Goal: Task Accomplishment & Management: Manage account settings

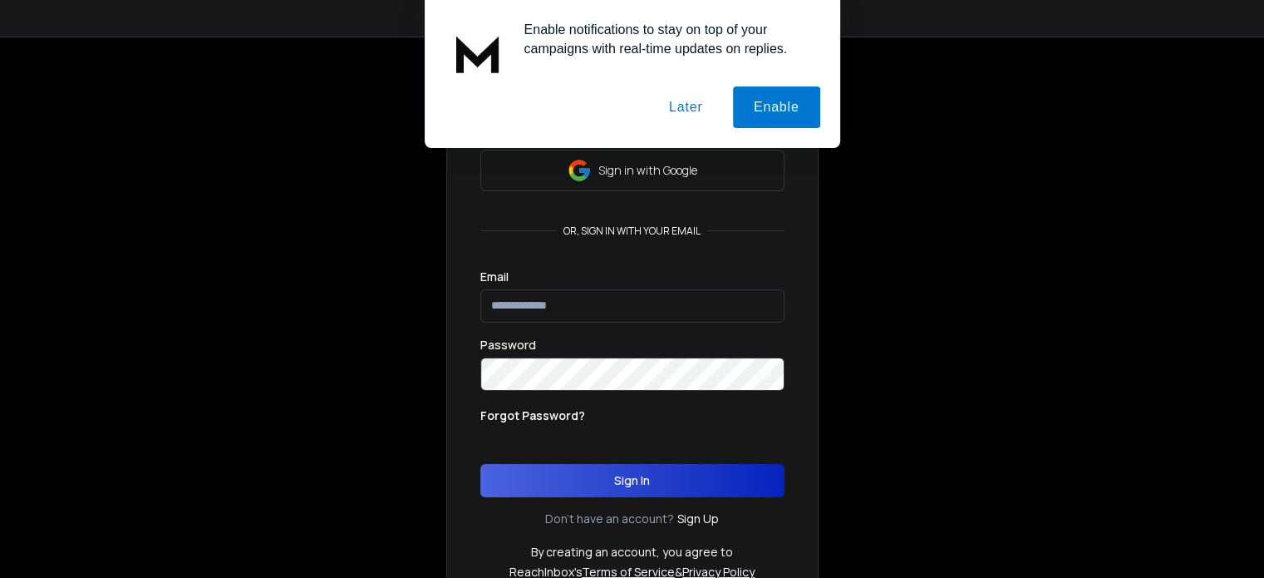
click at [655, 317] on input "email" at bounding box center [633, 305] width 304 height 33
type input "**********"
click at [481, 464] on button "Sign In" at bounding box center [633, 480] width 304 height 33
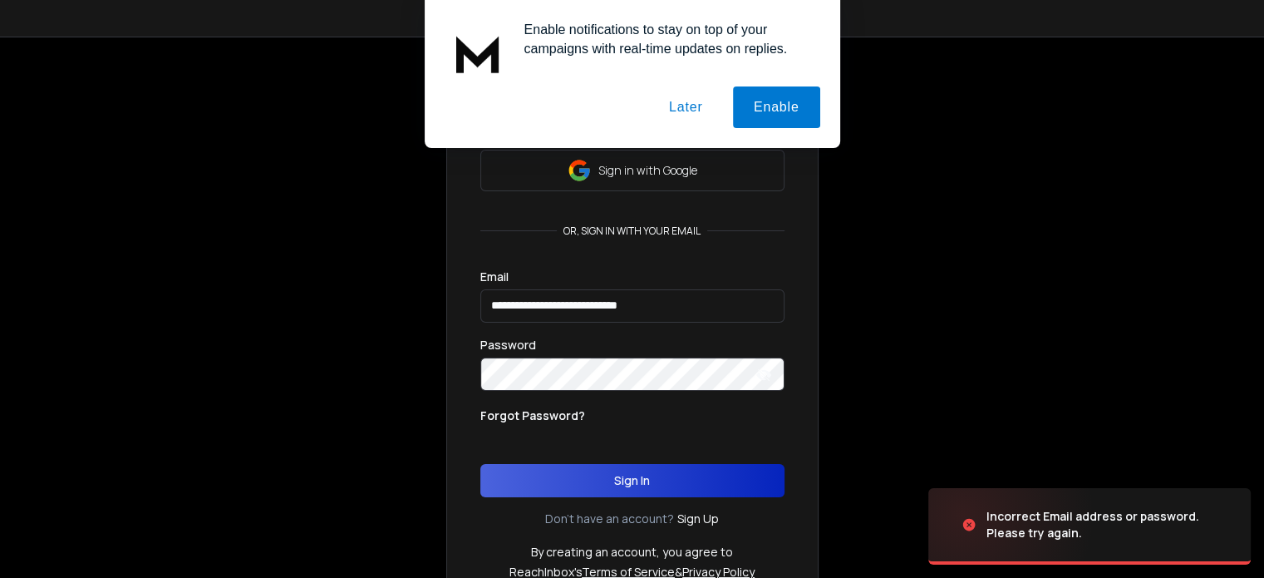
click at [766, 378] on icon at bounding box center [764, 374] width 15 height 15
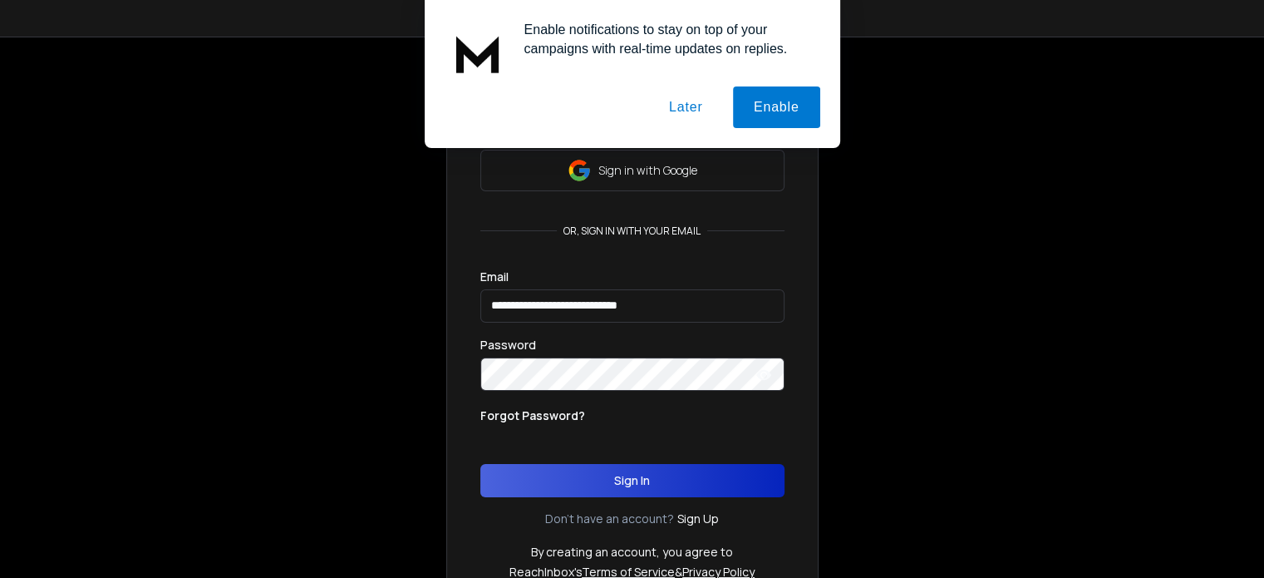
click at [481, 464] on button "Sign In" at bounding box center [633, 480] width 304 height 33
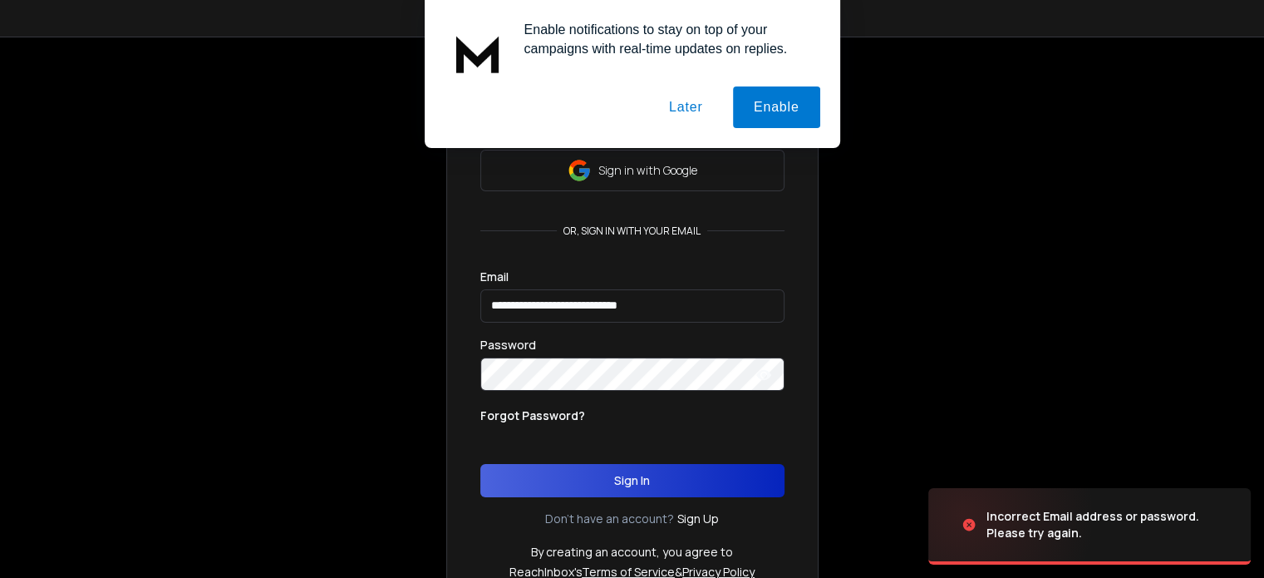
click at [768, 375] on icon at bounding box center [764, 375] width 15 height 10
click at [764, 375] on icon at bounding box center [764, 374] width 15 height 15
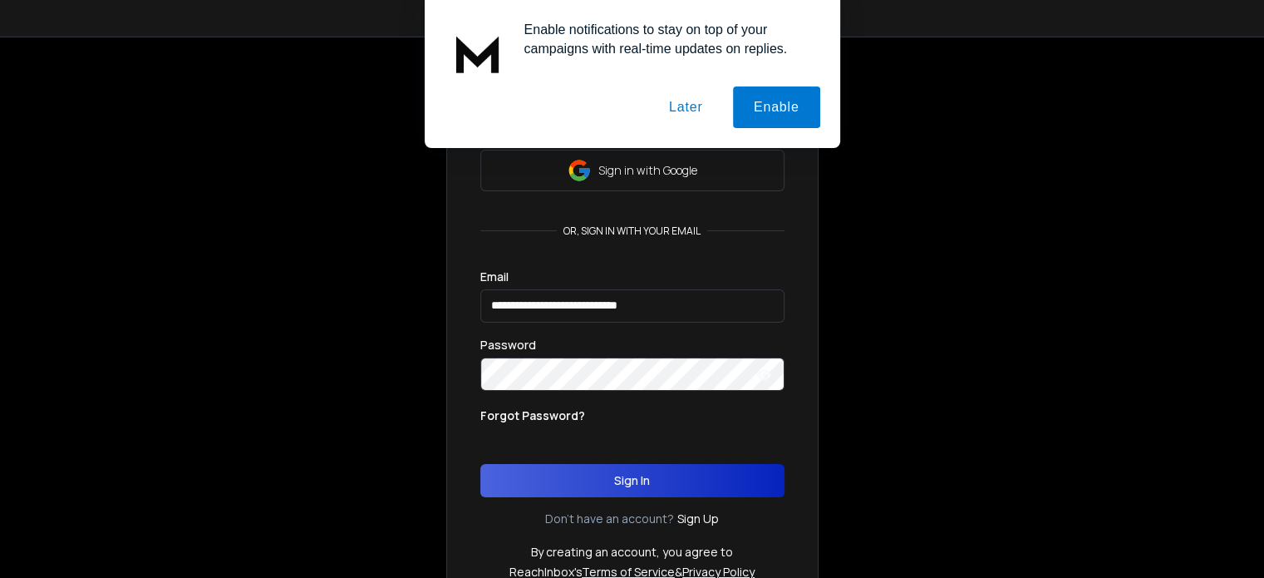
click at [476, 373] on div "**********" at bounding box center [632, 343] width 372 height 544
click at [633, 480] on button "Sign In" at bounding box center [633, 480] width 304 height 33
click at [481, 464] on button "Sign In" at bounding box center [633, 480] width 304 height 33
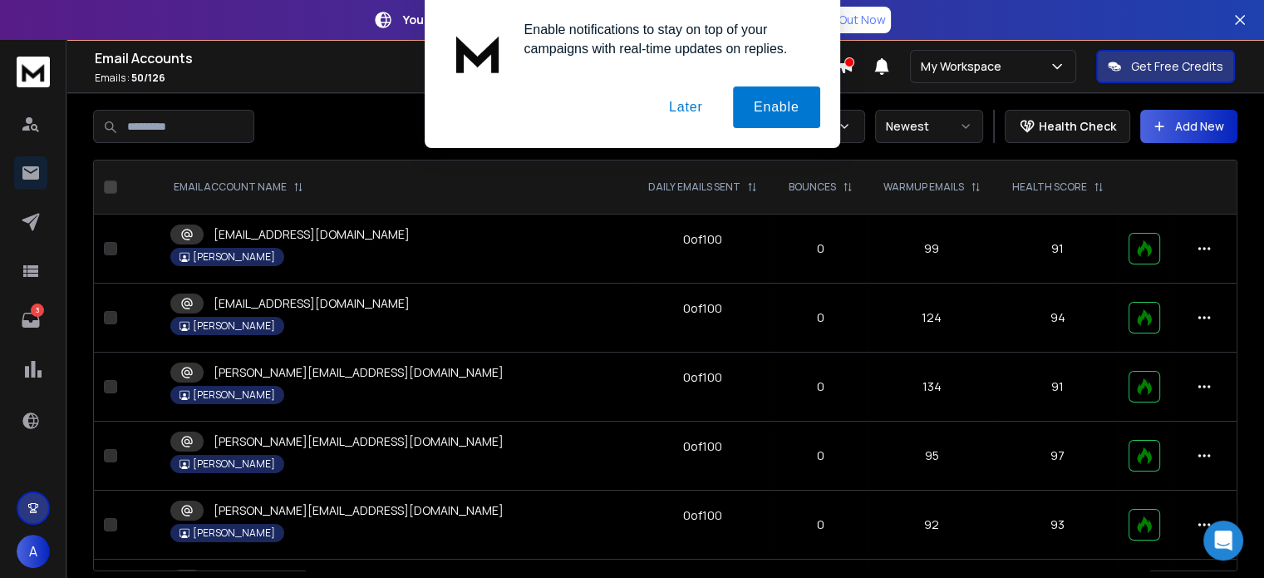
click at [678, 116] on button "Later" at bounding box center [685, 107] width 75 height 42
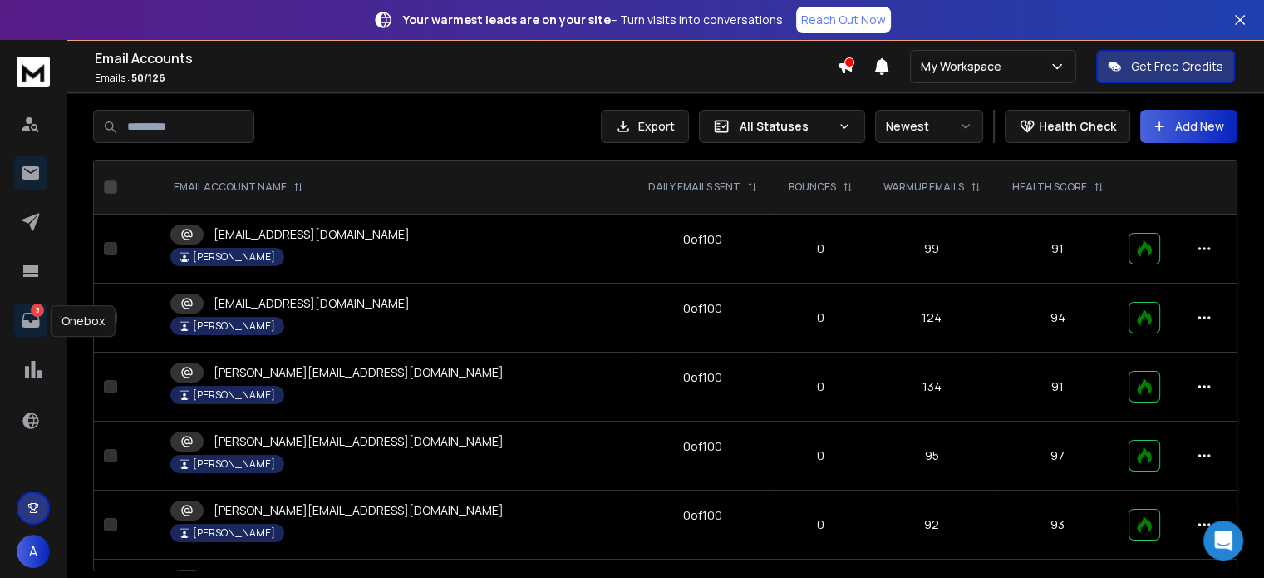
click at [32, 309] on p "3" at bounding box center [37, 309] width 13 height 13
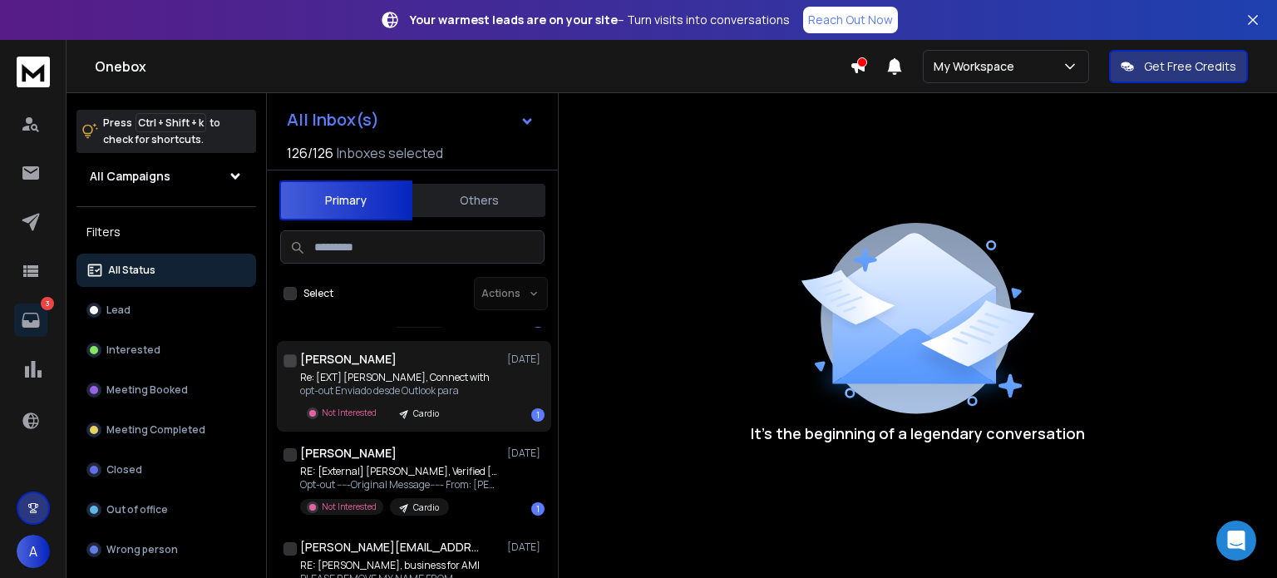
scroll to position [166, 0]
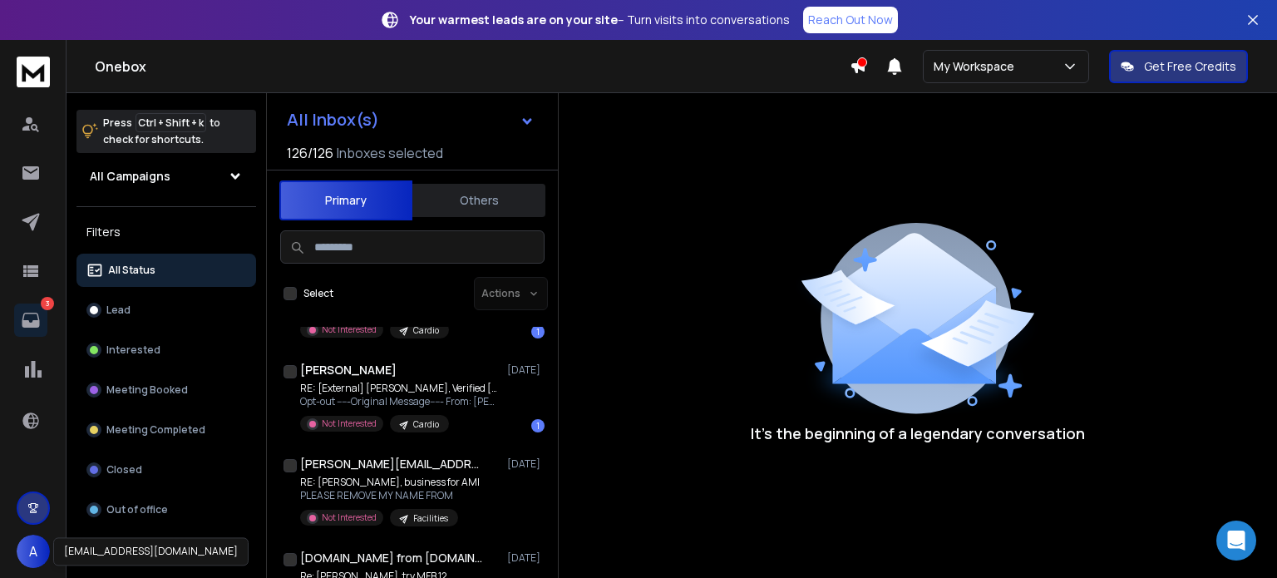
click at [38, 561] on span "A" at bounding box center [33, 551] width 33 height 33
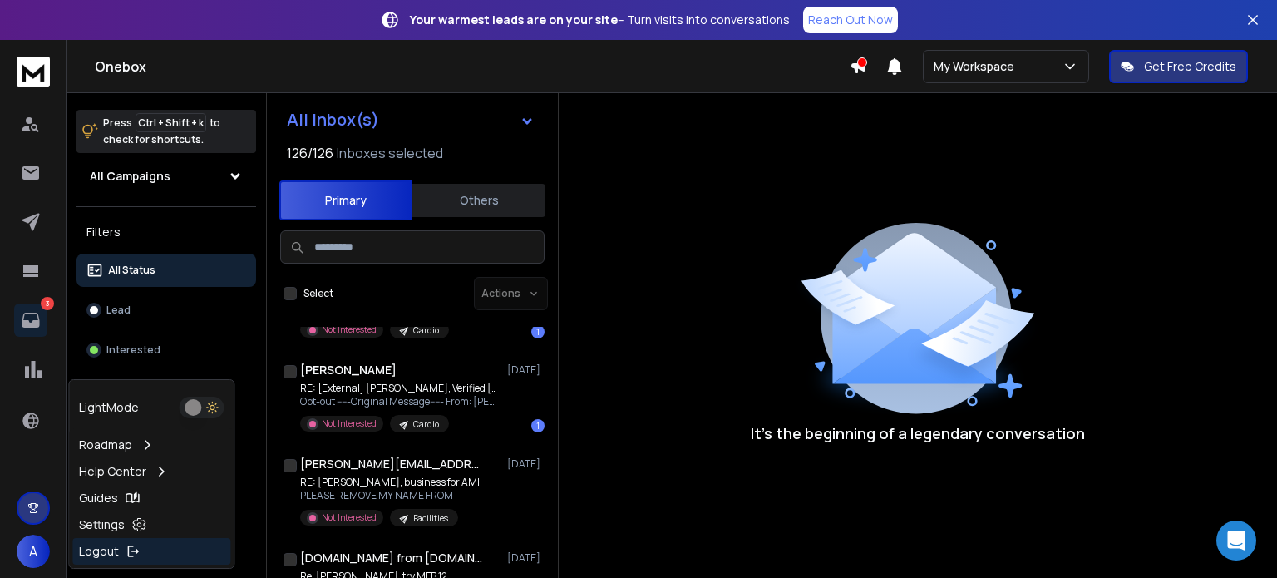
click at [83, 557] on p "Logout" at bounding box center [99, 551] width 40 height 17
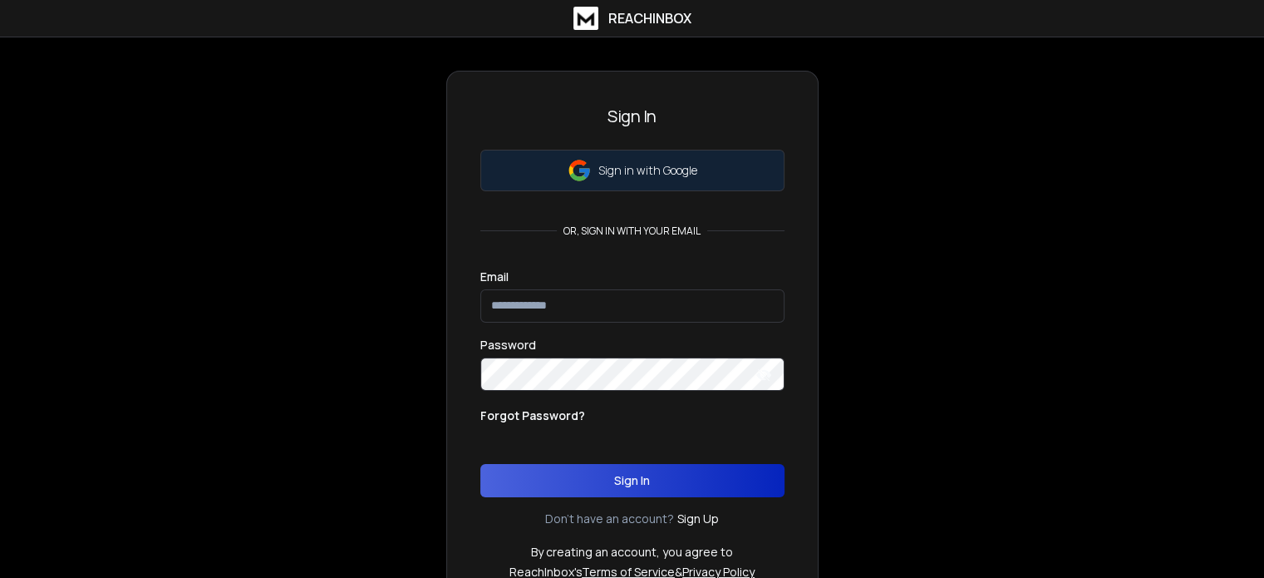
click at [612, 158] on button "Sign in with Google" at bounding box center [633, 171] width 304 height 42
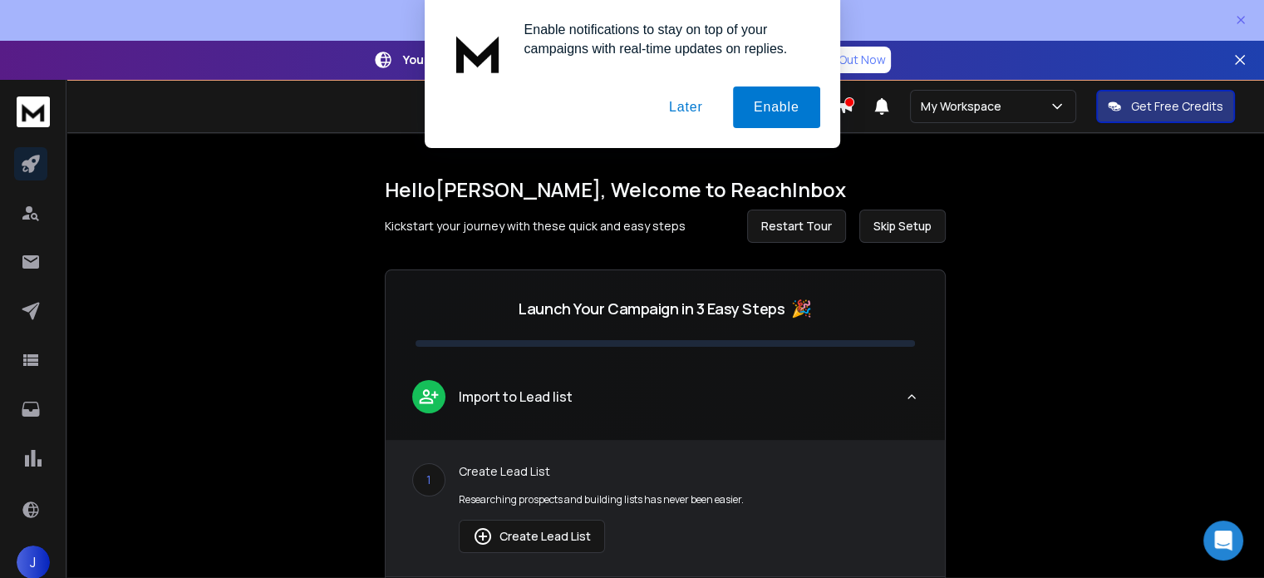
click at [702, 112] on button "Later" at bounding box center [685, 107] width 75 height 42
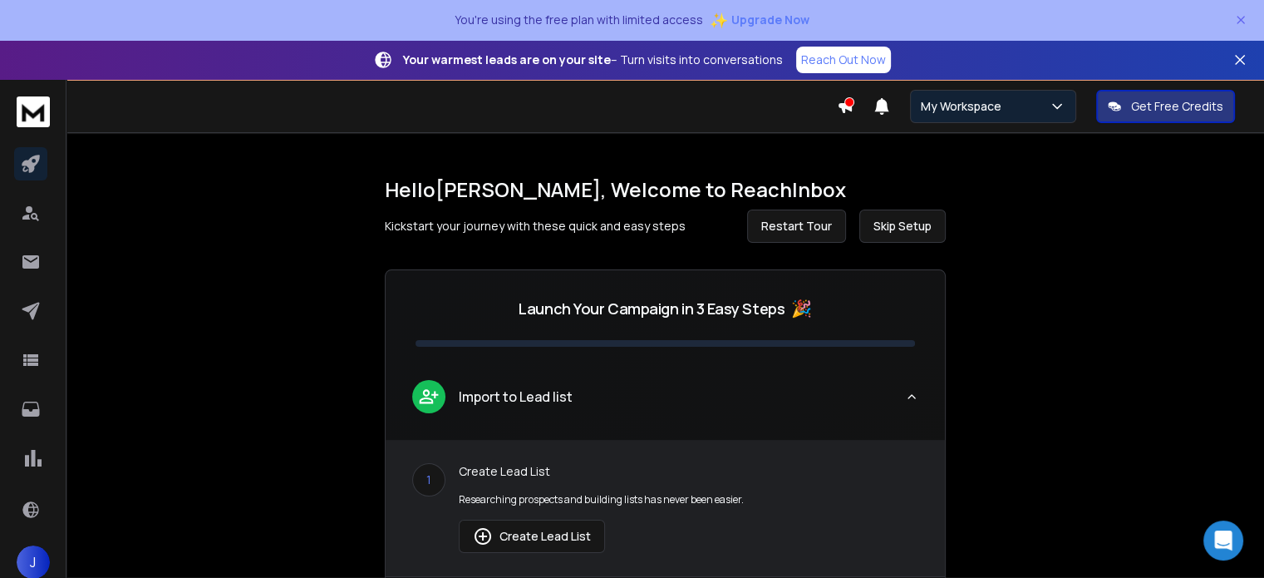
click at [980, 120] on button "My Workspace" at bounding box center [993, 106] width 166 height 33
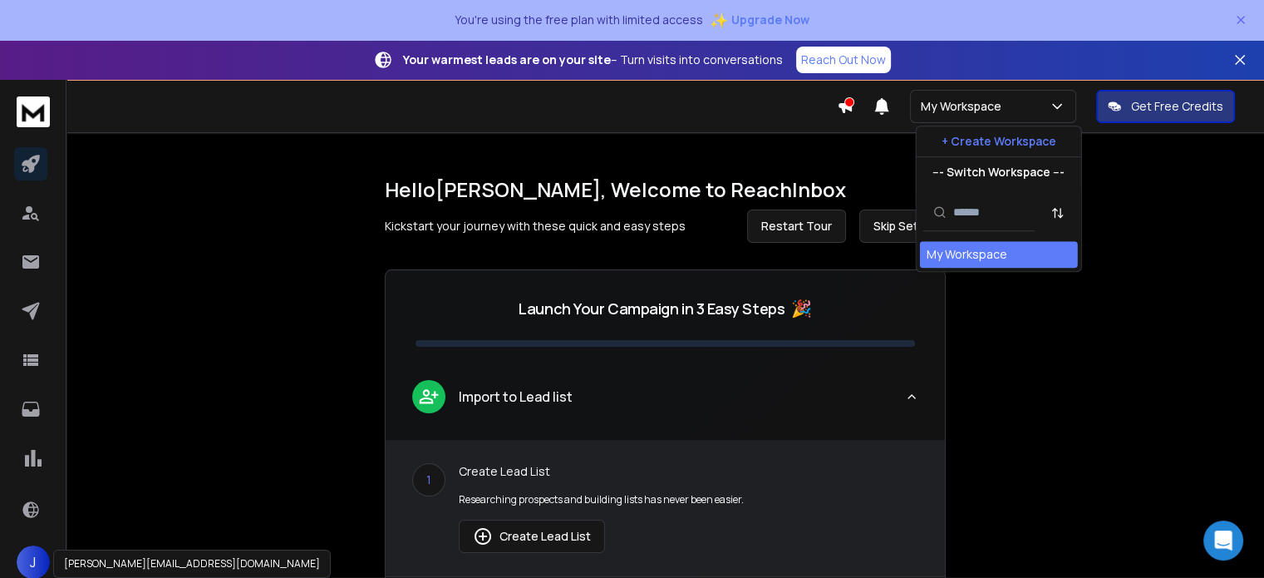
click at [30, 564] on span "J" at bounding box center [33, 561] width 33 height 33
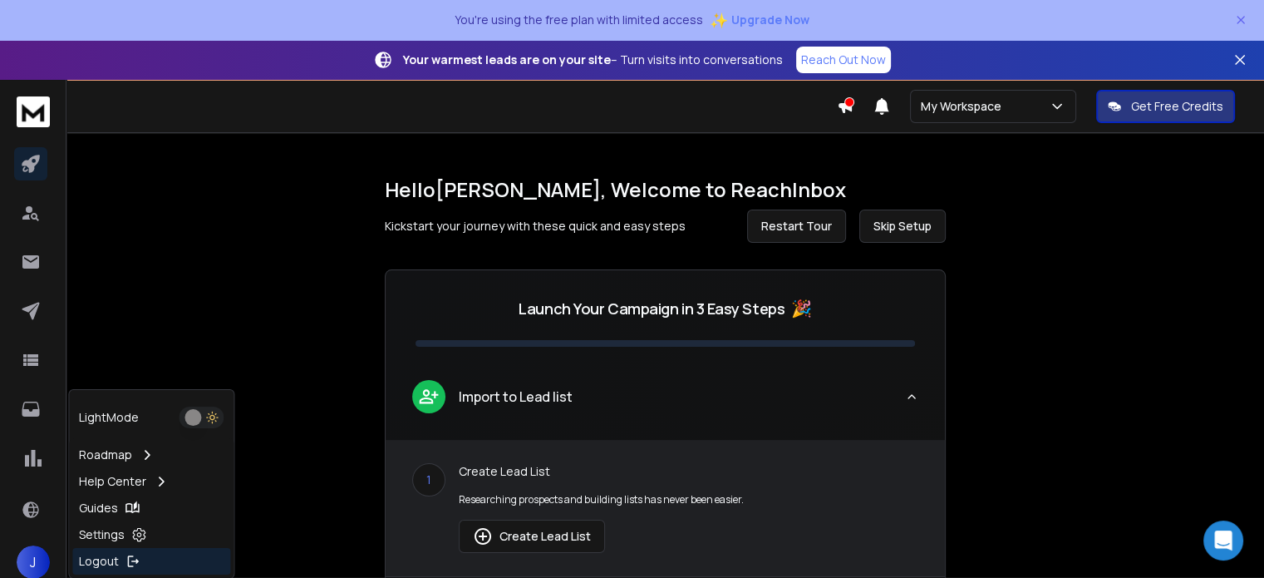
click at [95, 556] on p "Logout" at bounding box center [99, 561] width 40 height 17
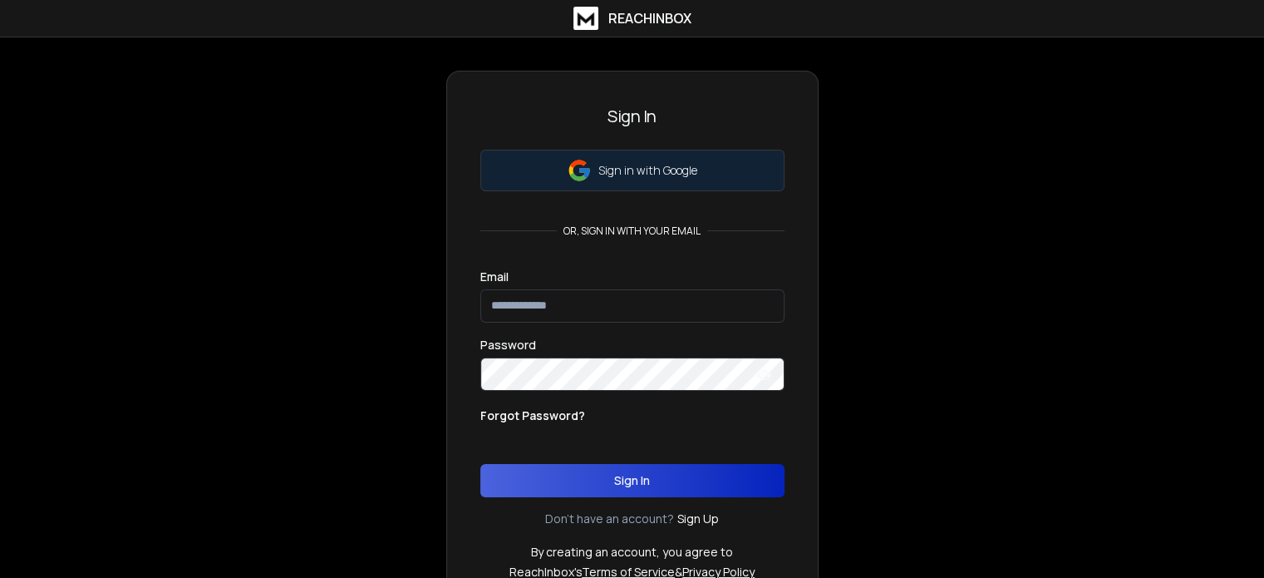
click at [588, 159] on icon at bounding box center [579, 170] width 25 height 25
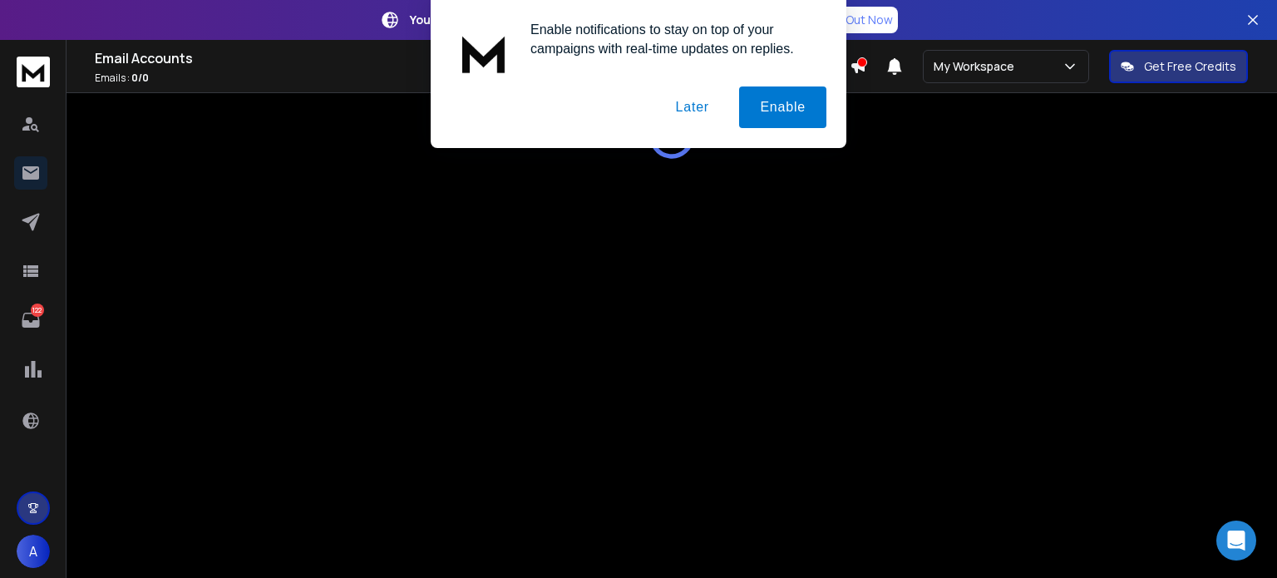
click at [690, 109] on button "Later" at bounding box center [691, 107] width 75 height 42
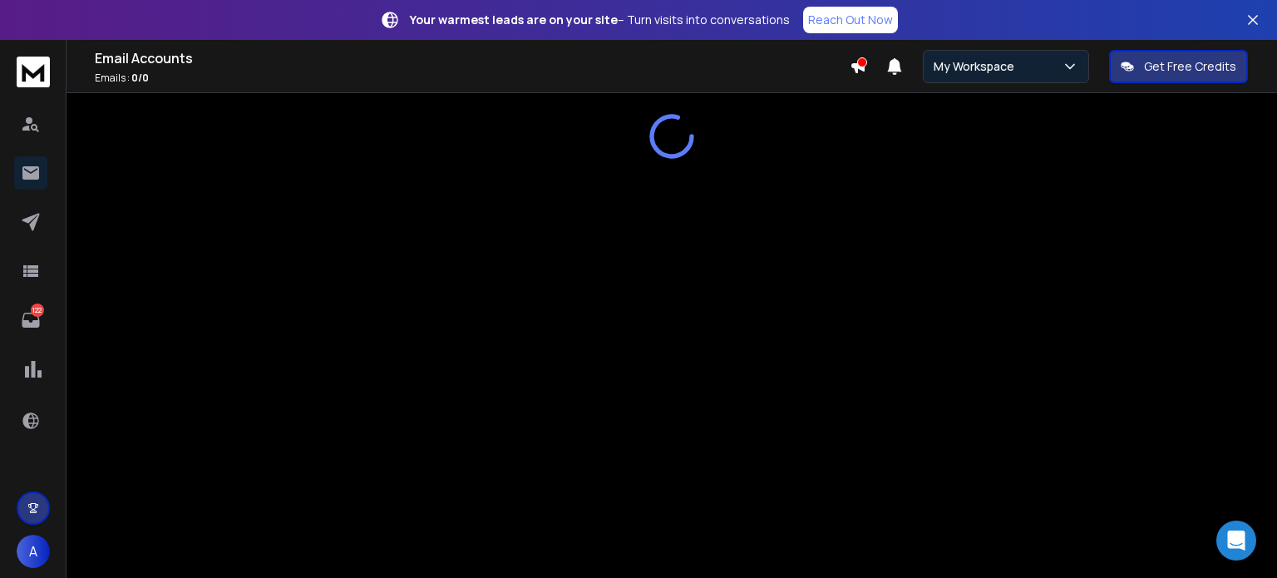
click at [983, 73] on p "My Workspace" at bounding box center [977, 66] width 87 height 17
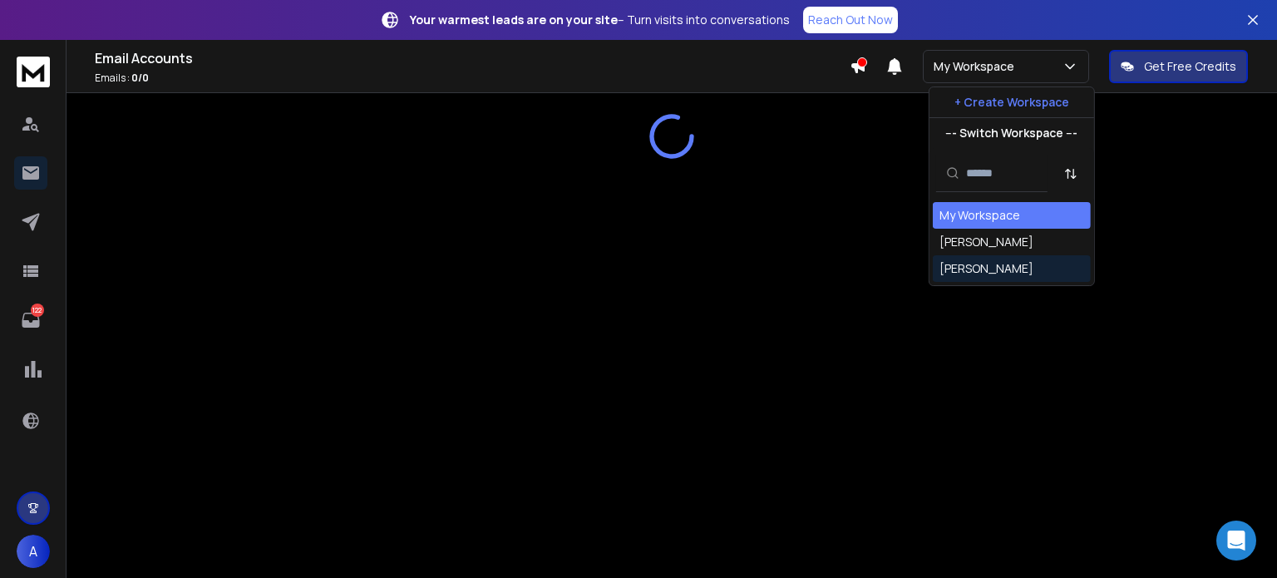
click at [964, 255] on div "[PERSON_NAME]" at bounding box center [1012, 268] width 158 height 27
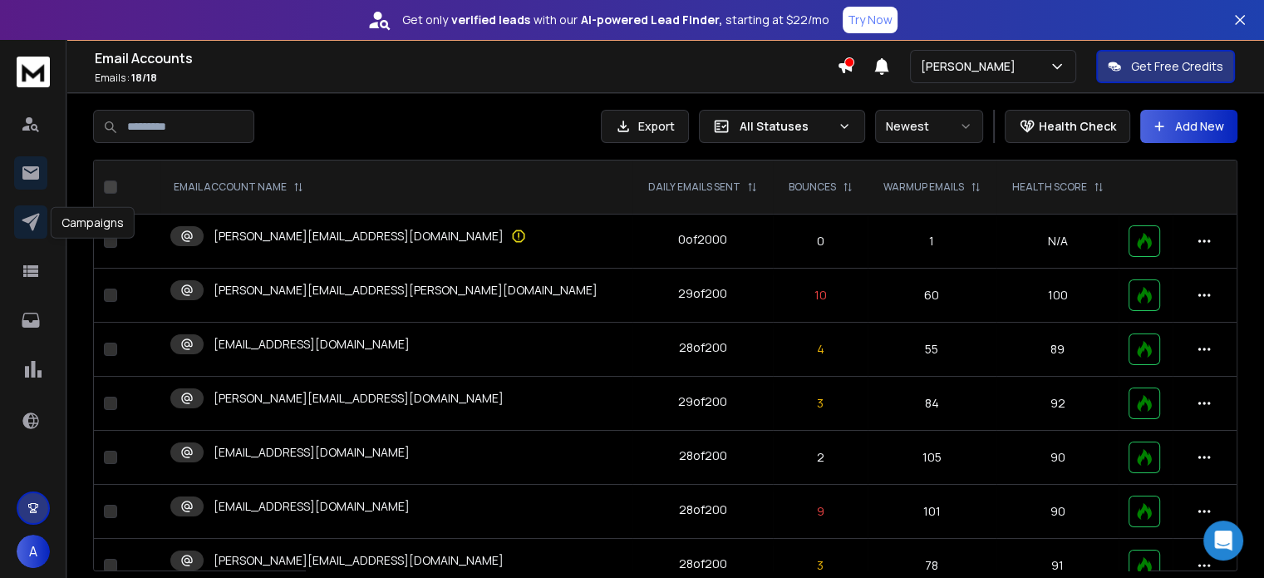
click at [32, 216] on icon at bounding box center [30, 221] width 17 height 17
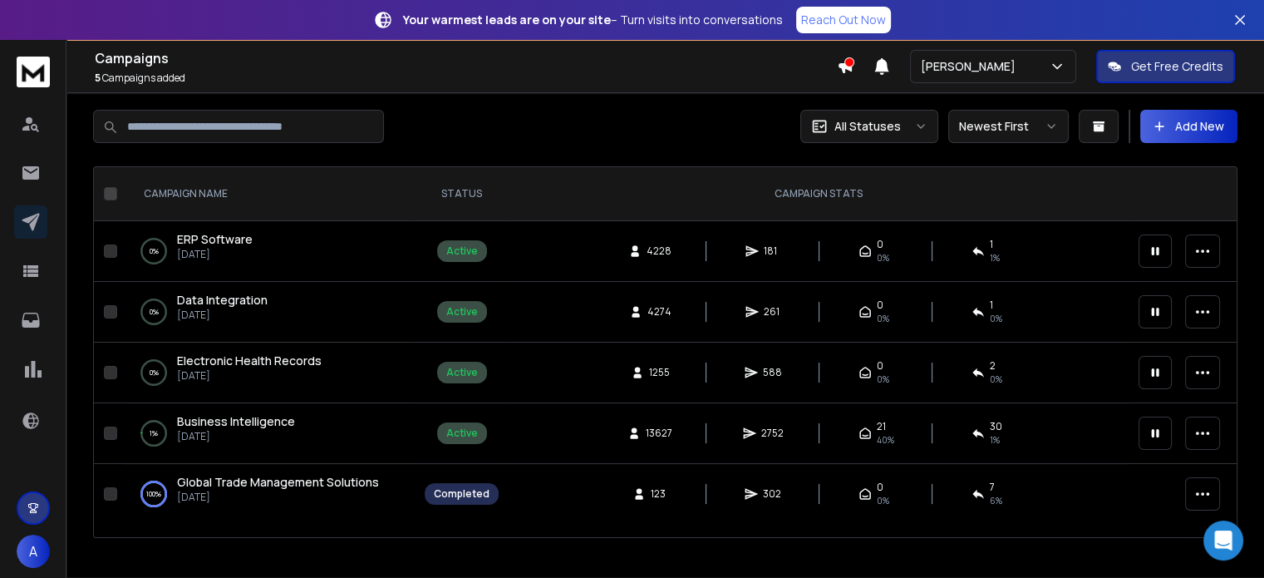
click at [1234, 22] on icon at bounding box center [1240, 19] width 15 height 15
